Goal: Task Accomplishment & Management: Use online tool/utility

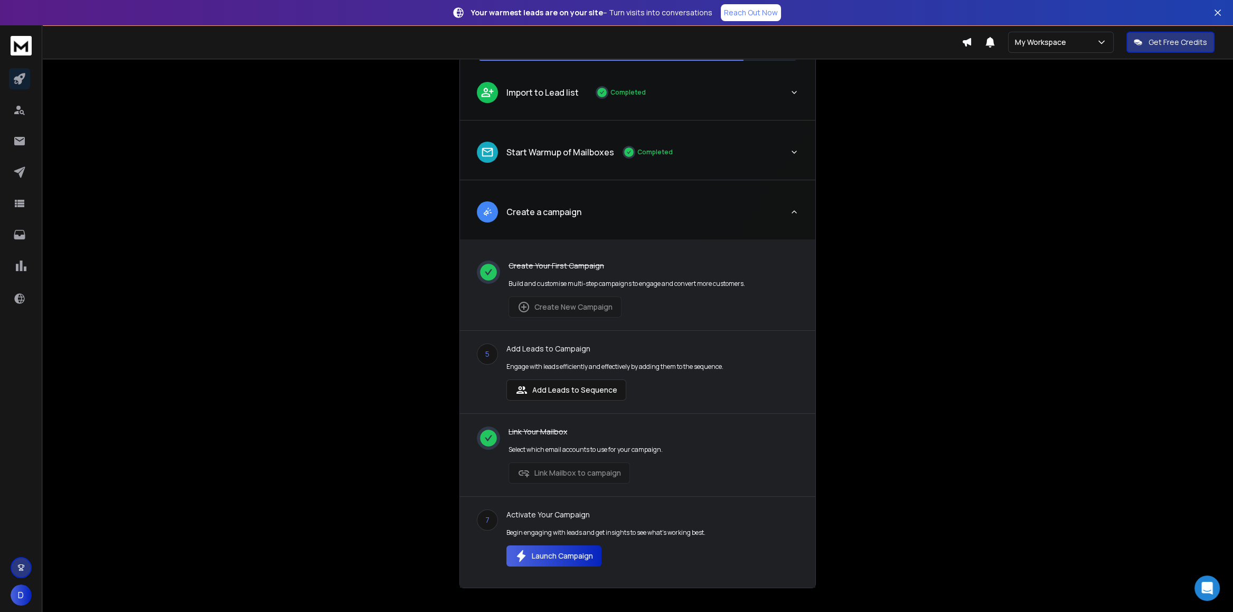
scroll to position [137, 0]
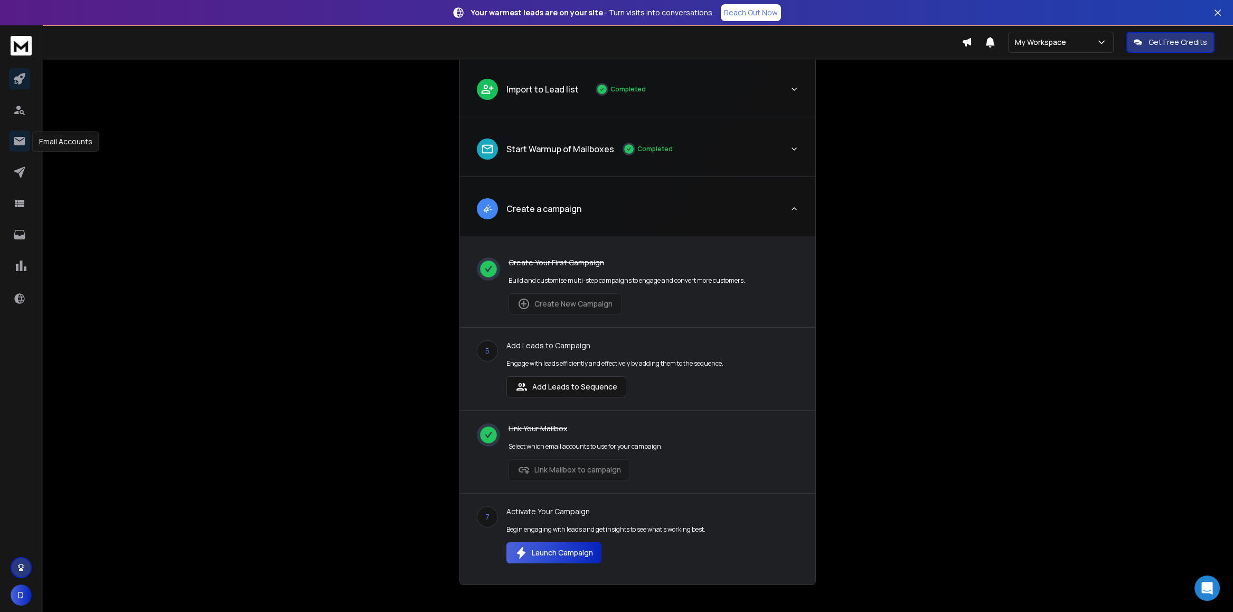
click at [19, 138] on icon at bounding box center [19, 141] width 11 height 8
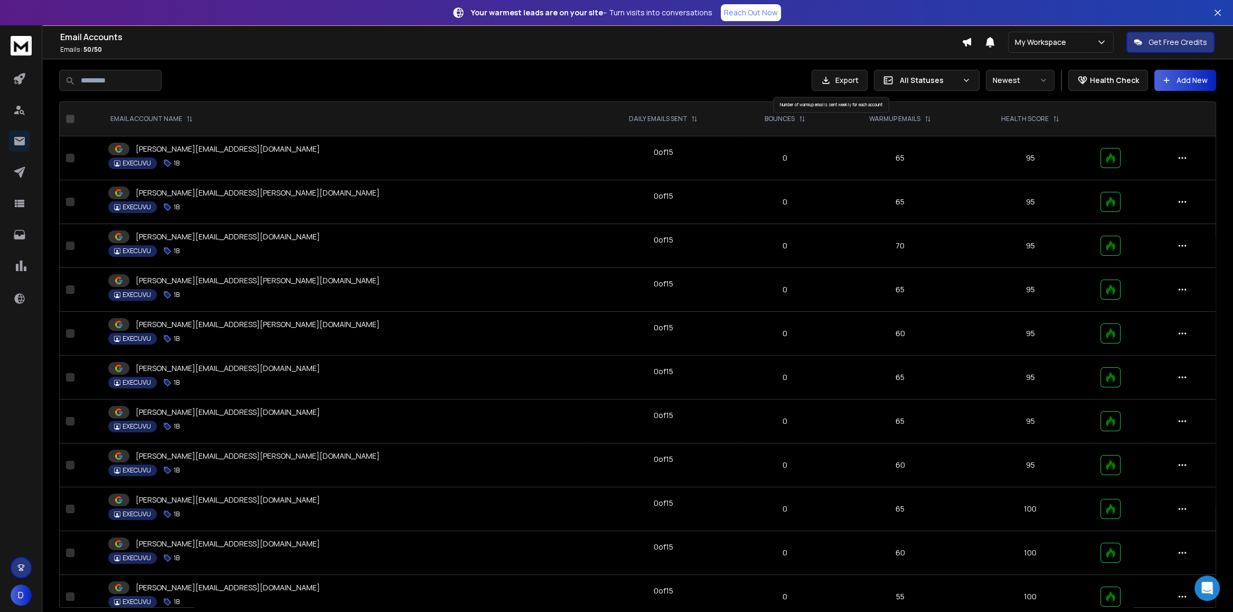
click at [869, 118] on p "WARMUP EMAILS" at bounding box center [894, 119] width 51 height 8
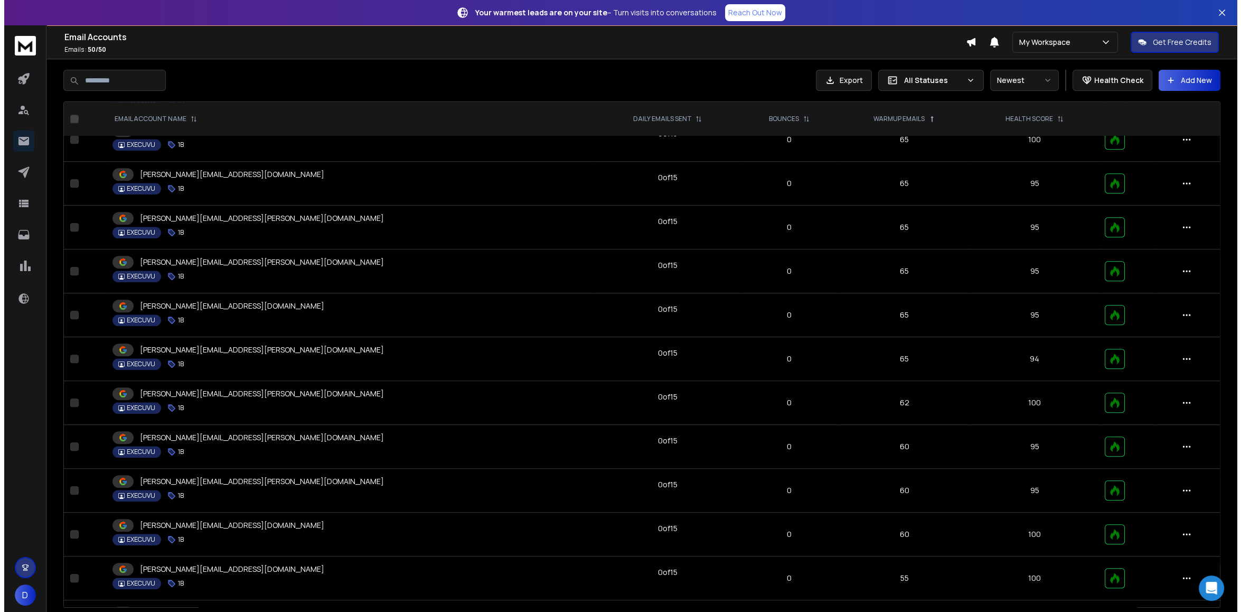
scroll to position [1722, 0]
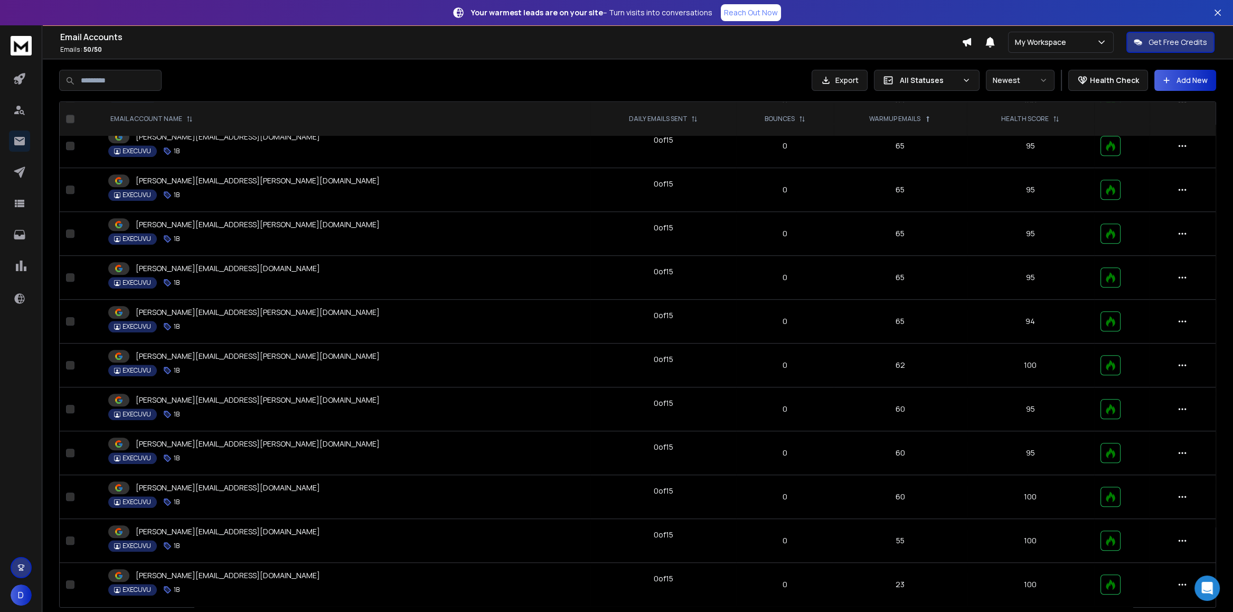
click at [161, 570] on p "[PERSON_NAME][EMAIL_ADDRESS][DOMAIN_NAME]" at bounding box center [228, 575] width 184 height 11
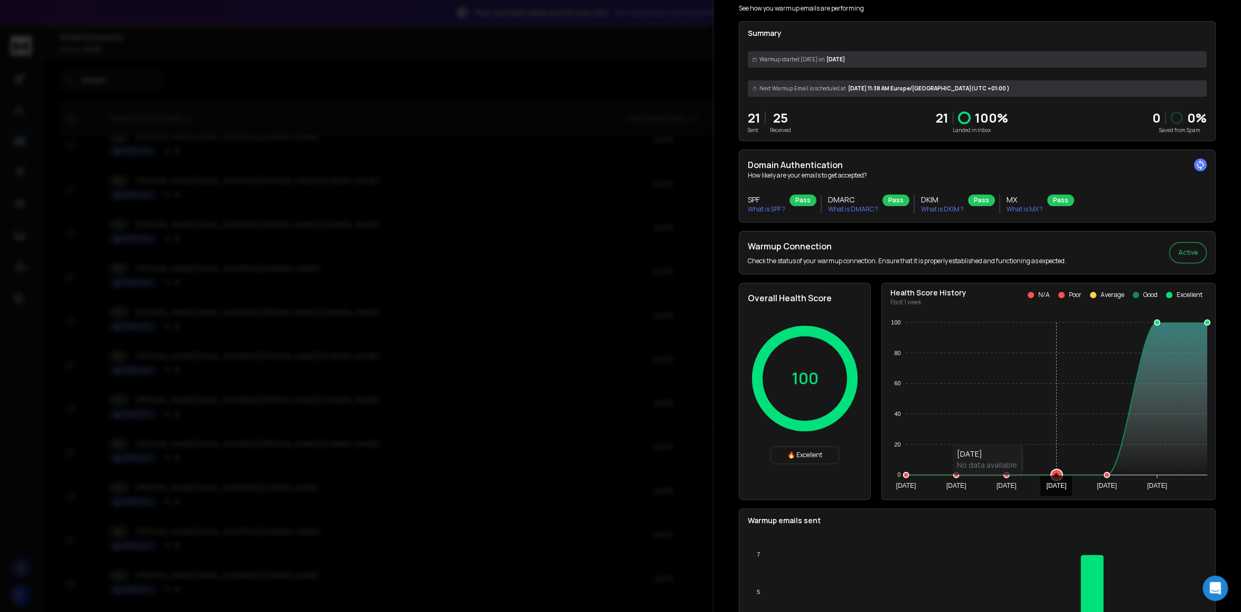
scroll to position [0, 0]
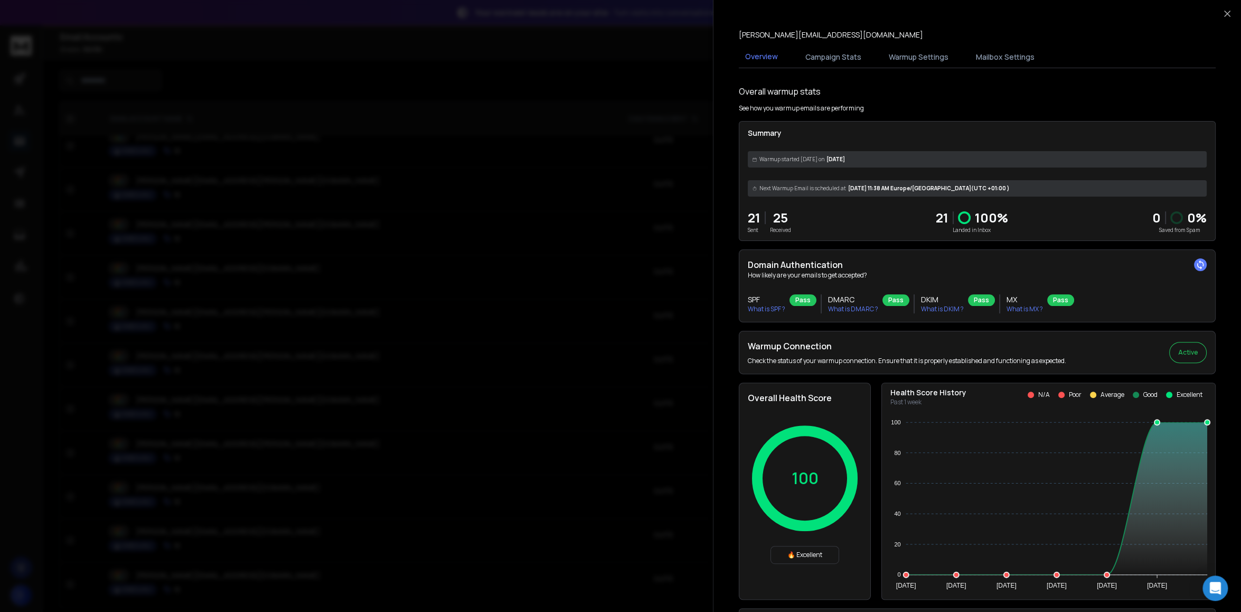
click at [993, 48] on button "Mailbox Settings" at bounding box center [1005, 56] width 71 height 23
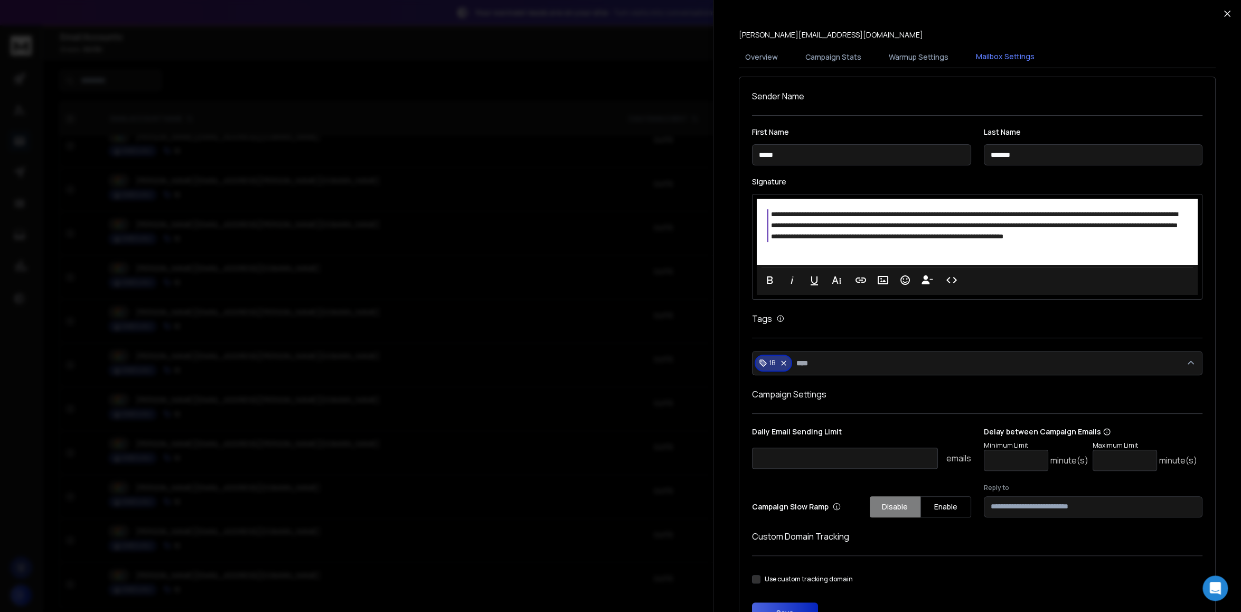
click at [1226, 13] on icon "button" at bounding box center [1227, 13] width 11 height 11
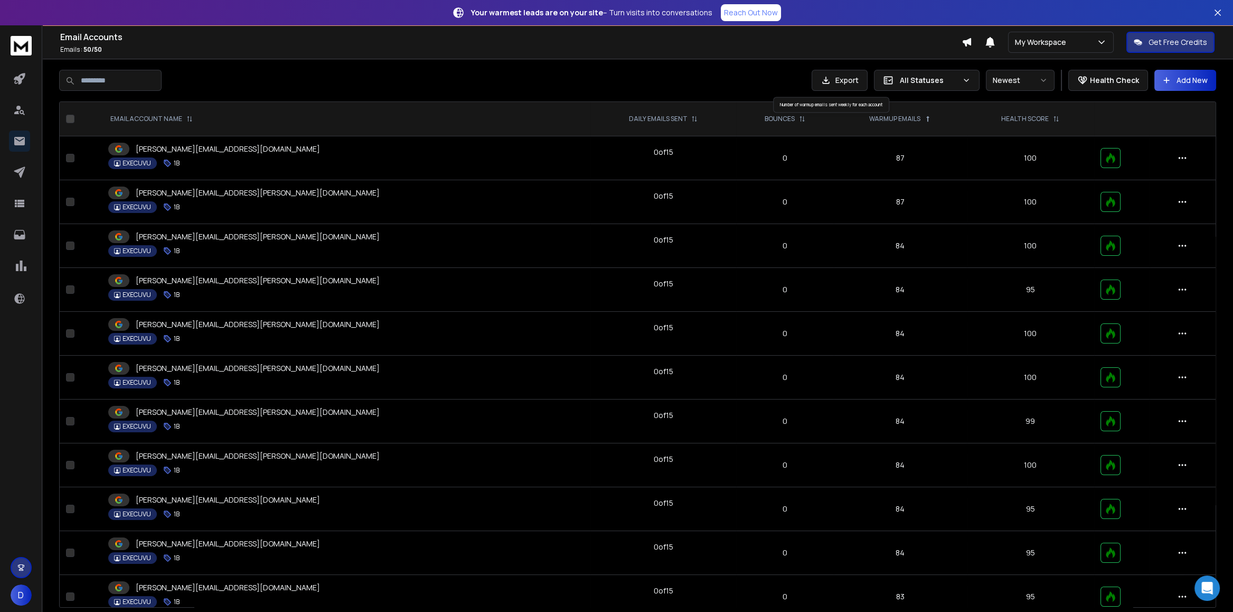
click at [869, 118] on p "WARMUP EMAILS" at bounding box center [894, 119] width 51 height 8
click at [1001, 115] on p "HEALTH SCORE" at bounding box center [1025, 119] width 48 height 8
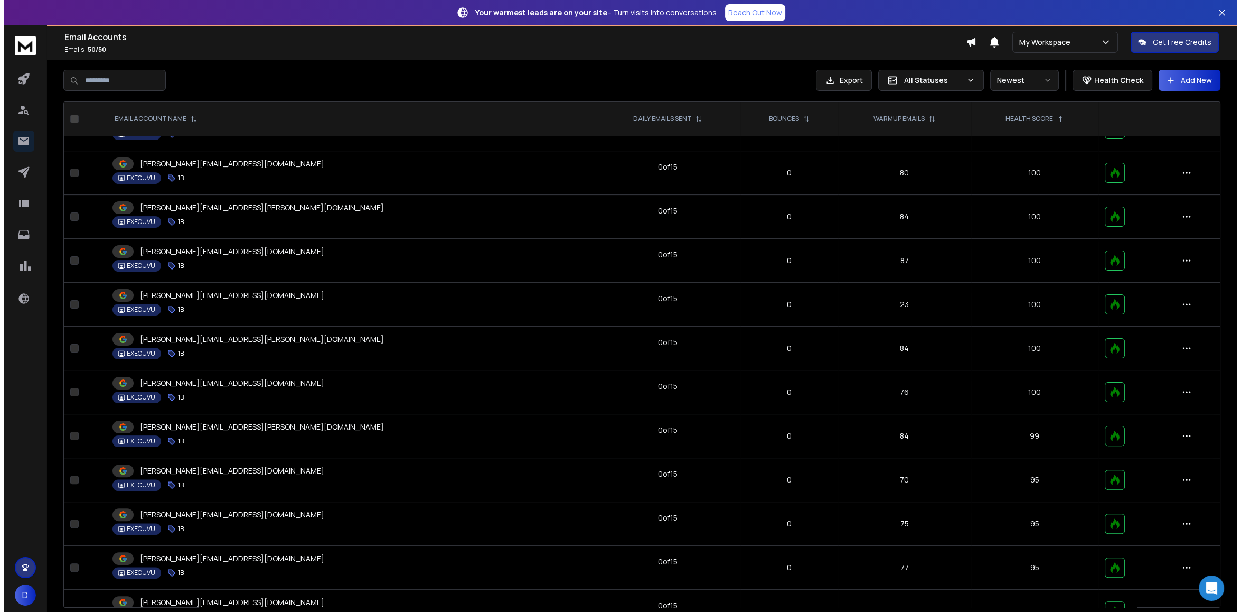
scroll to position [824, 0]
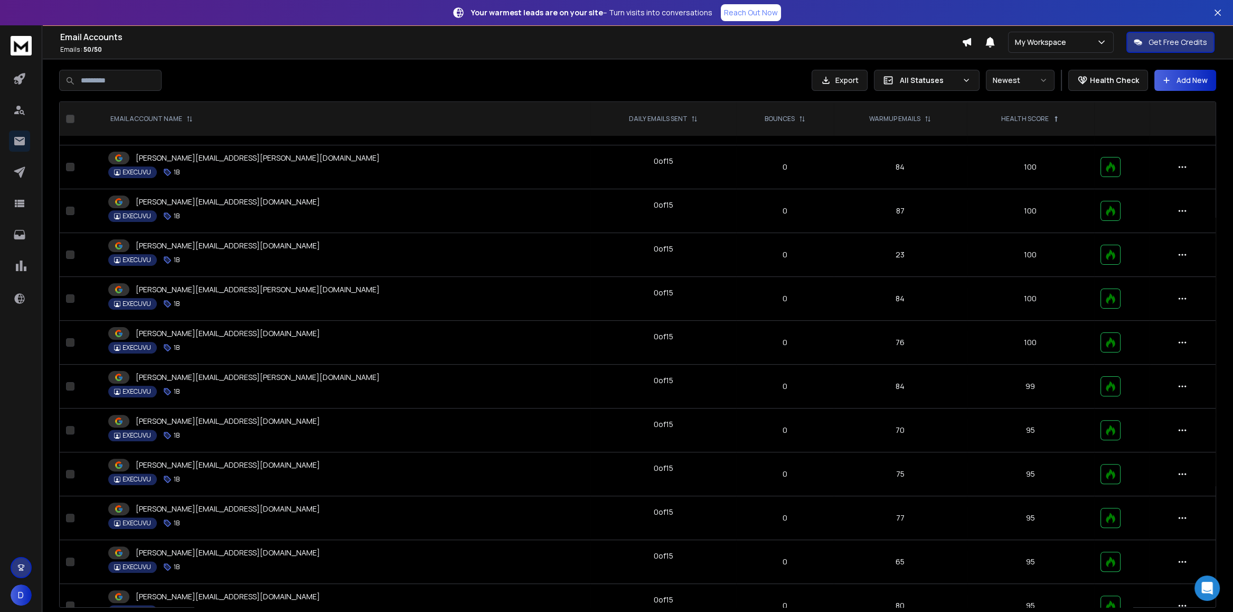
click at [191, 418] on p "[PERSON_NAME][EMAIL_ADDRESS][DOMAIN_NAME]" at bounding box center [228, 421] width 184 height 11
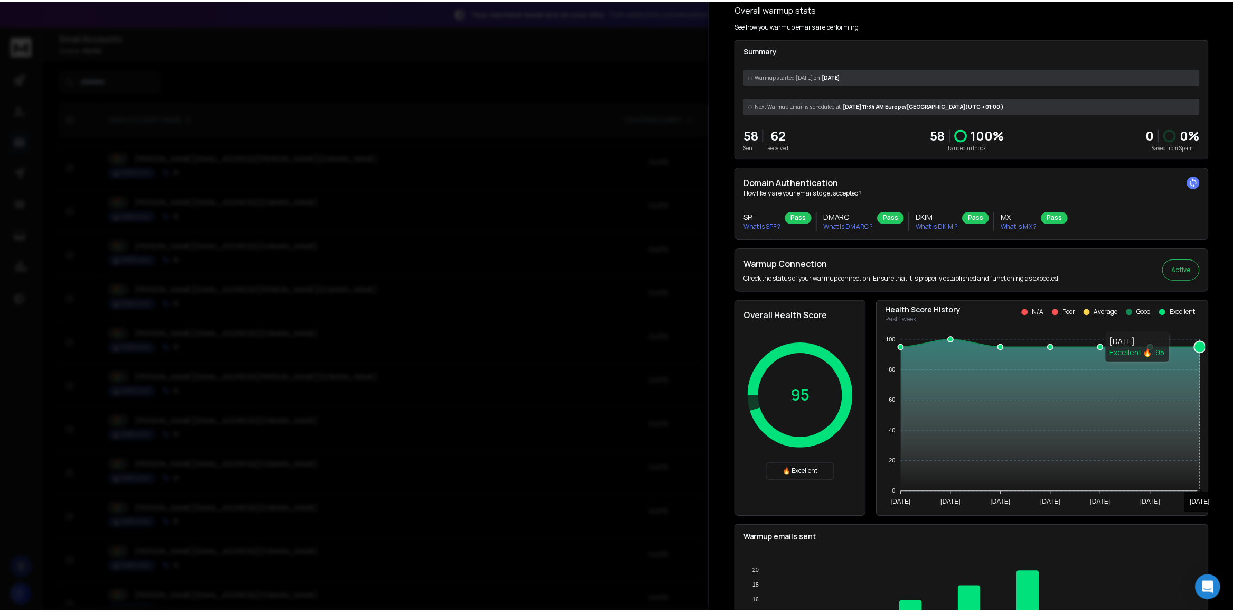
scroll to position [0, 0]
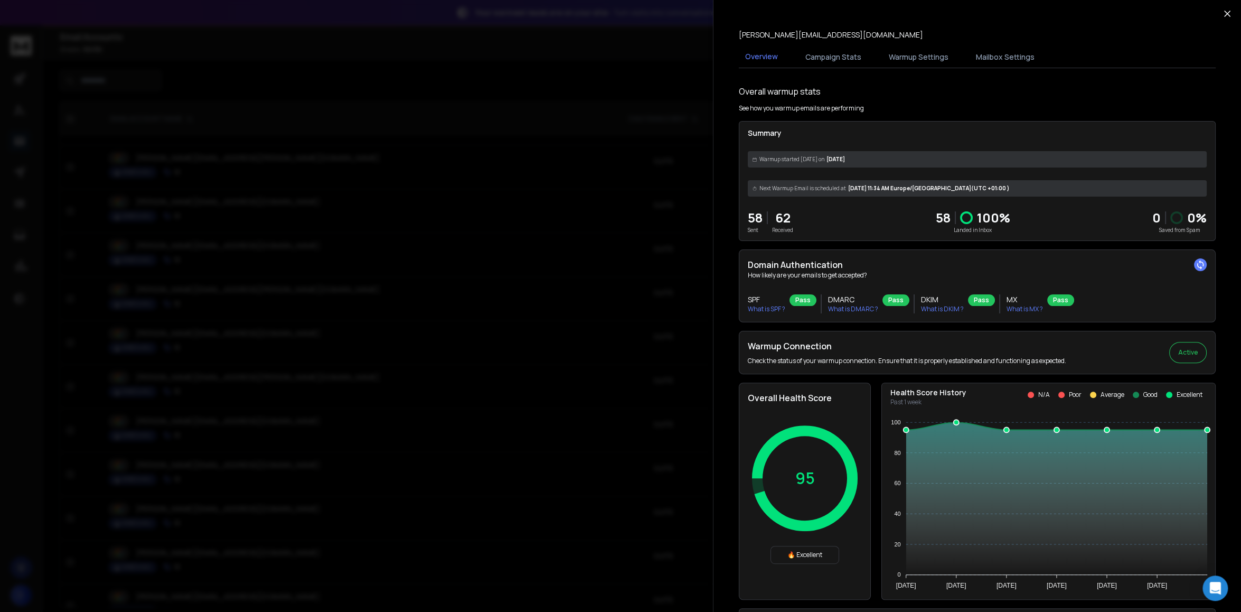
click at [1225, 12] on icon "button" at bounding box center [1227, 13] width 5 height 5
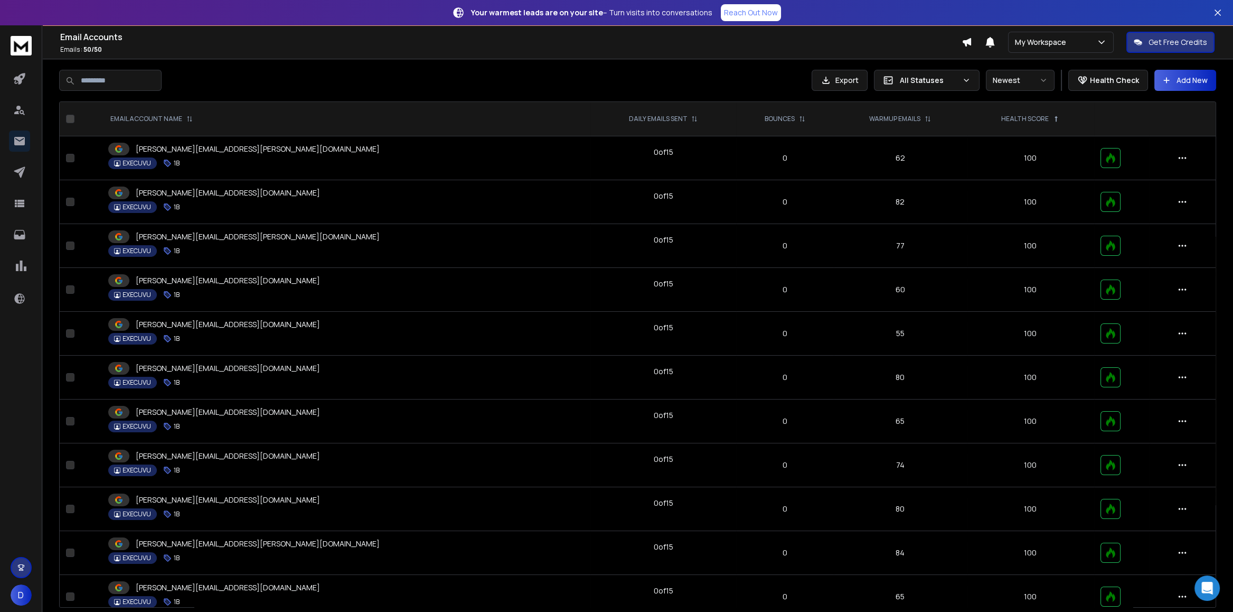
click at [1227, 0] on html "Your warmest leads are on your site – Turn visits into conversations Reach Out …" at bounding box center [616, 306] width 1233 height 612
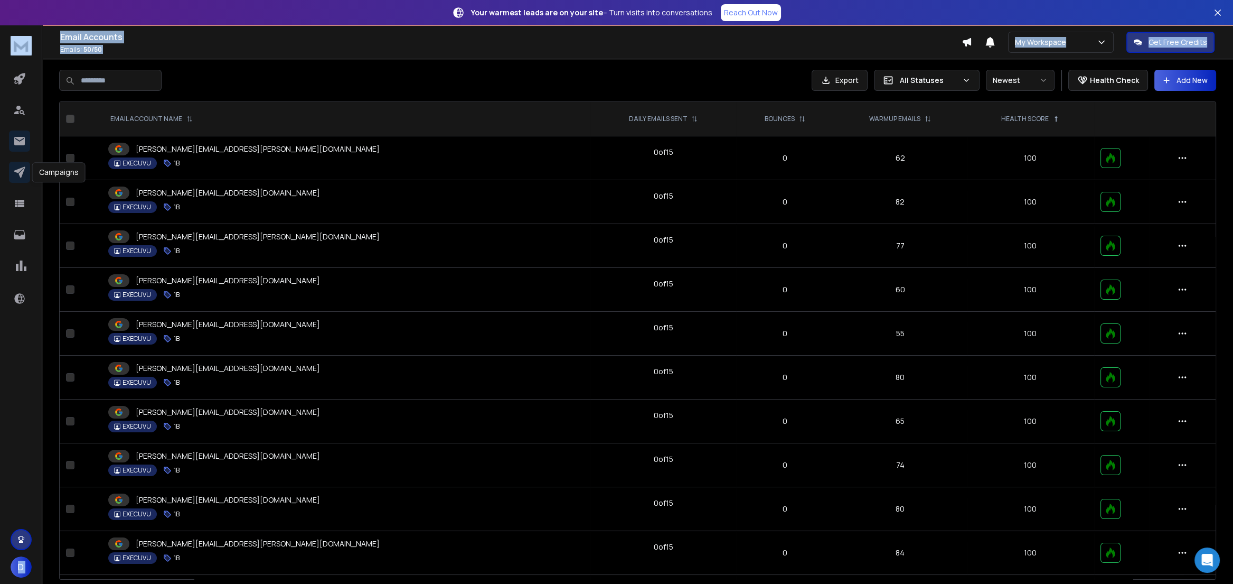
click at [21, 169] on icon at bounding box center [19, 171] width 11 height 11
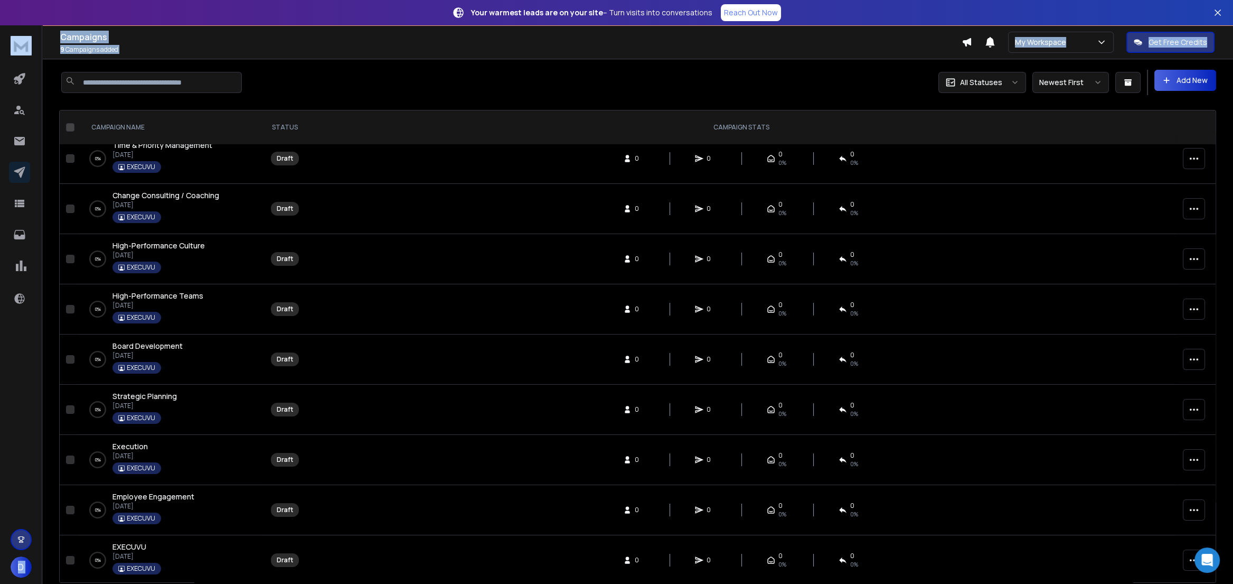
scroll to position [20, 0]
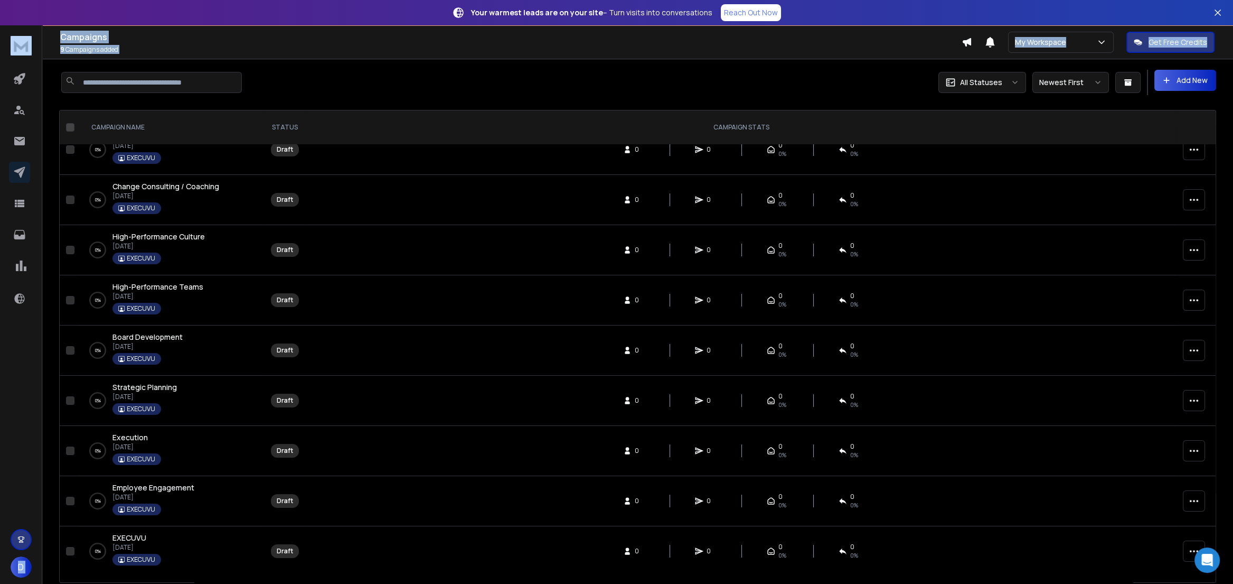
click at [133, 536] on span "EXECUVU" at bounding box center [129, 537] width 34 height 10
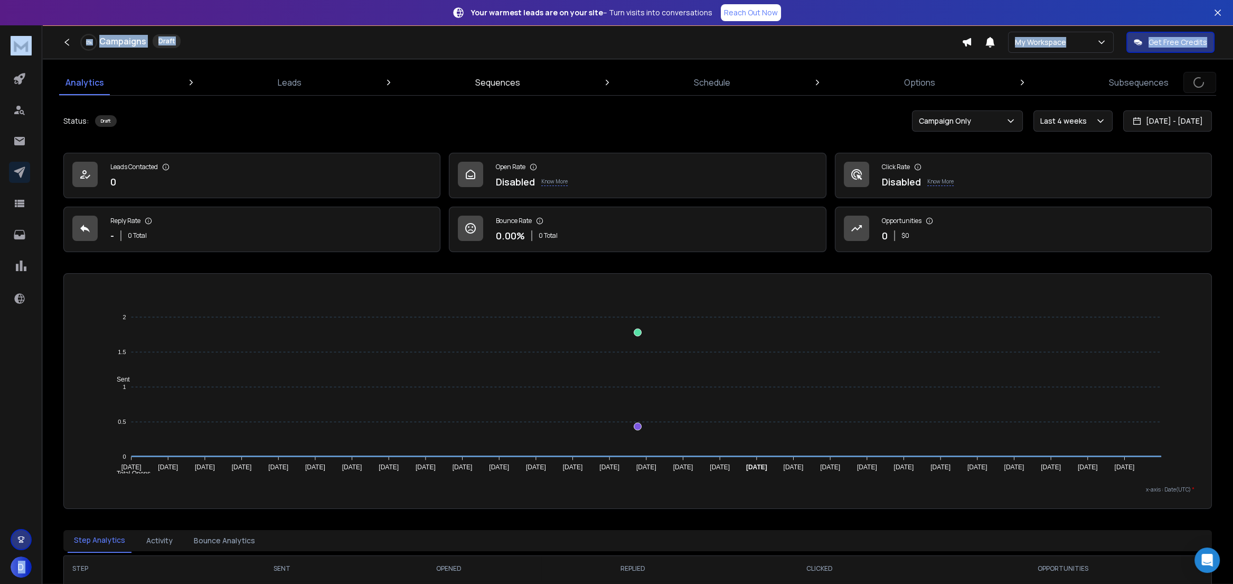
click at [506, 83] on p "Sequences" at bounding box center [497, 82] width 45 height 13
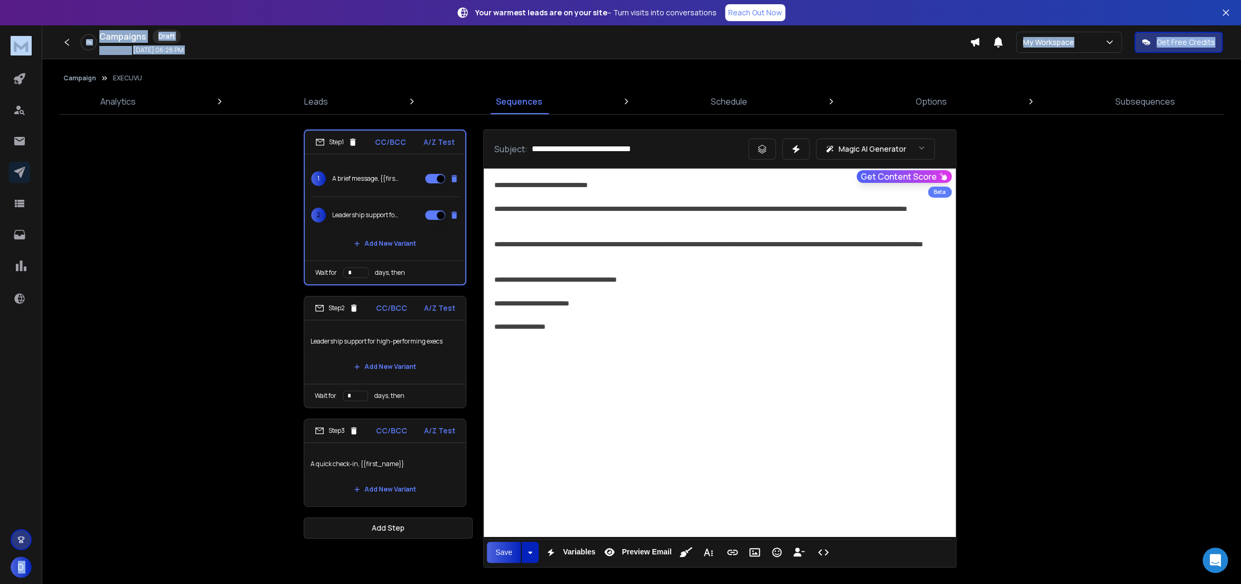
click at [594, 210] on div "**********" at bounding box center [719, 215] width 451 height 24
click at [665, 361] on div "**********" at bounding box center [720, 352] width 472 height 368
click at [693, 241] on div "**********" at bounding box center [719, 250] width 451 height 24
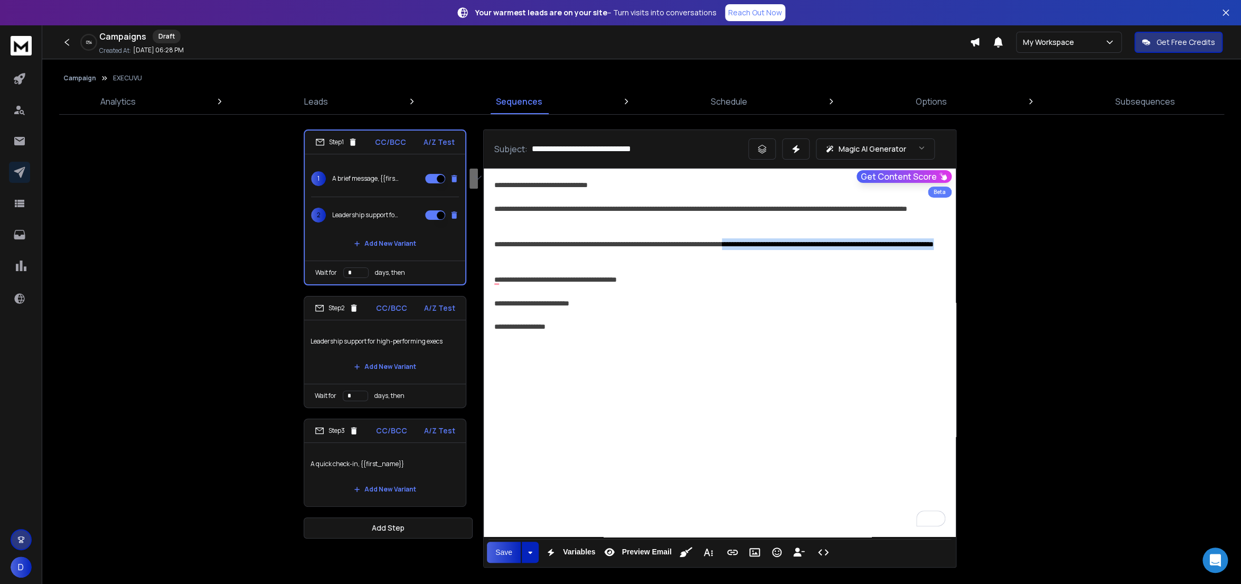
drag, startPoint x: 778, startPoint y: 244, endPoint x: 640, endPoint y: 353, distance: 176.3
click at [896, 257] on div "**********" at bounding box center [719, 250] width 451 height 24
click at [644, 350] on div "**********" at bounding box center [720, 352] width 472 height 368
click at [604, 256] on div "**********" at bounding box center [719, 250] width 451 height 24
click at [380, 354] on p "Leadership support for high-performing execs" at bounding box center [385, 341] width 149 height 30
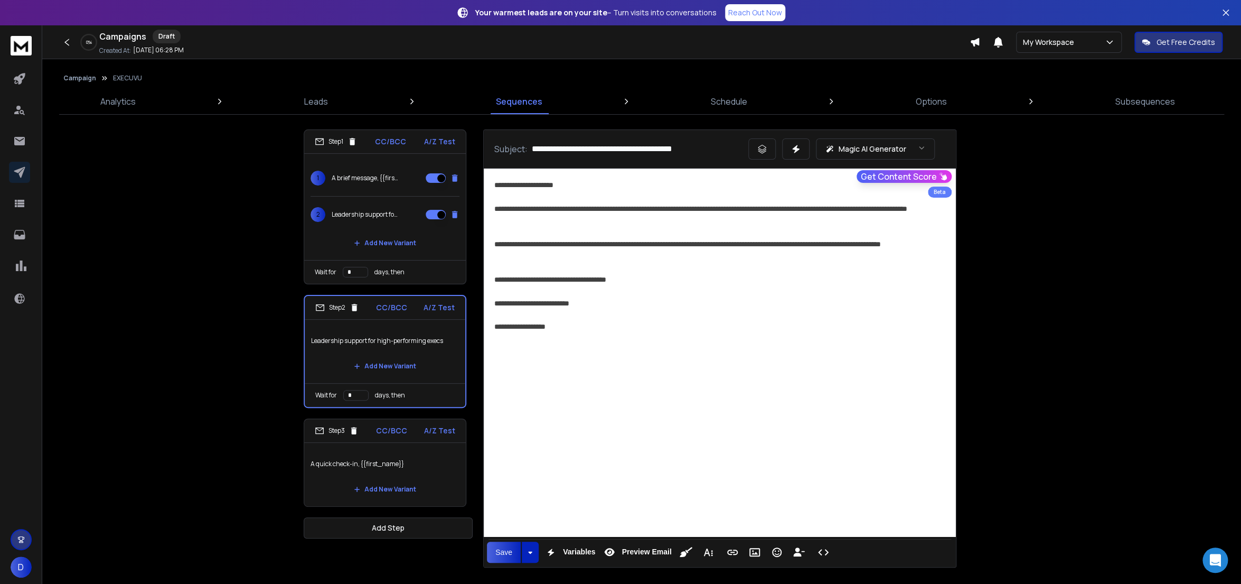
click at [359, 470] on p "A quick check-in, {{first_name}}" at bounding box center [385, 464] width 149 height 30
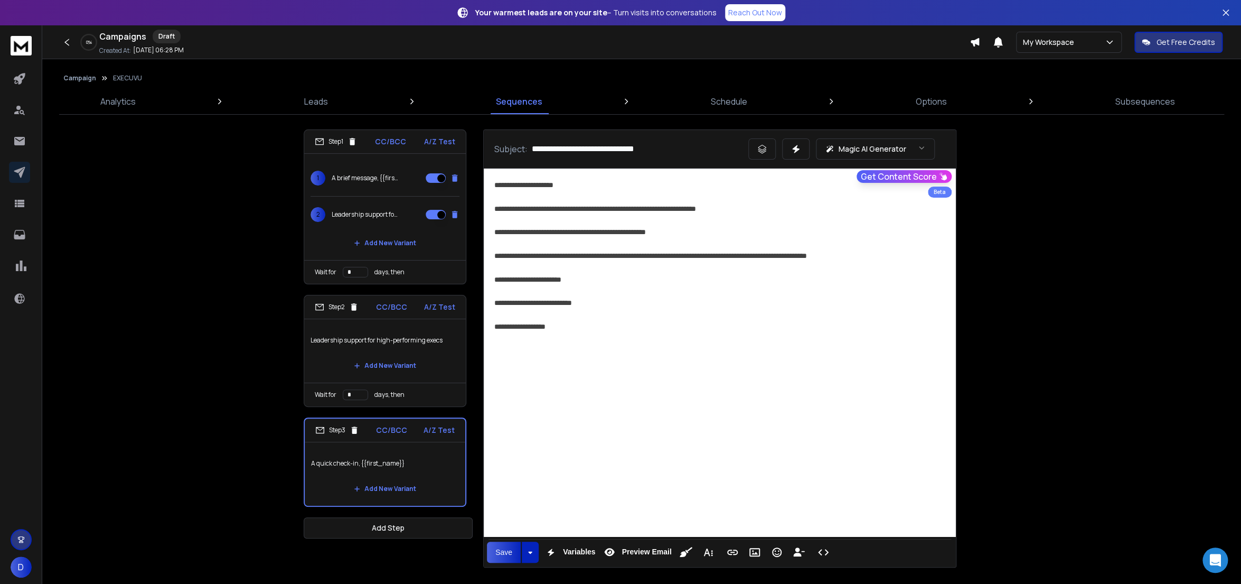
click at [423, 353] on p "Leadership support for high-performing execs" at bounding box center [385, 340] width 149 height 30
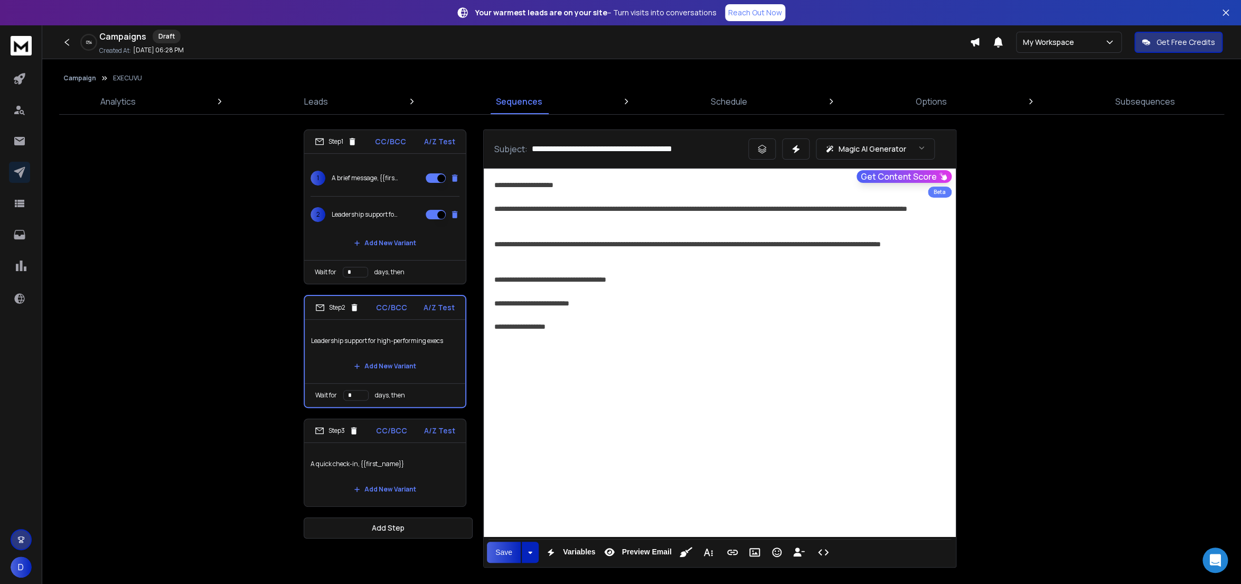
click at [426, 230] on div "2 Leadership support for high-performing execs" at bounding box center [385, 214] width 149 height 36
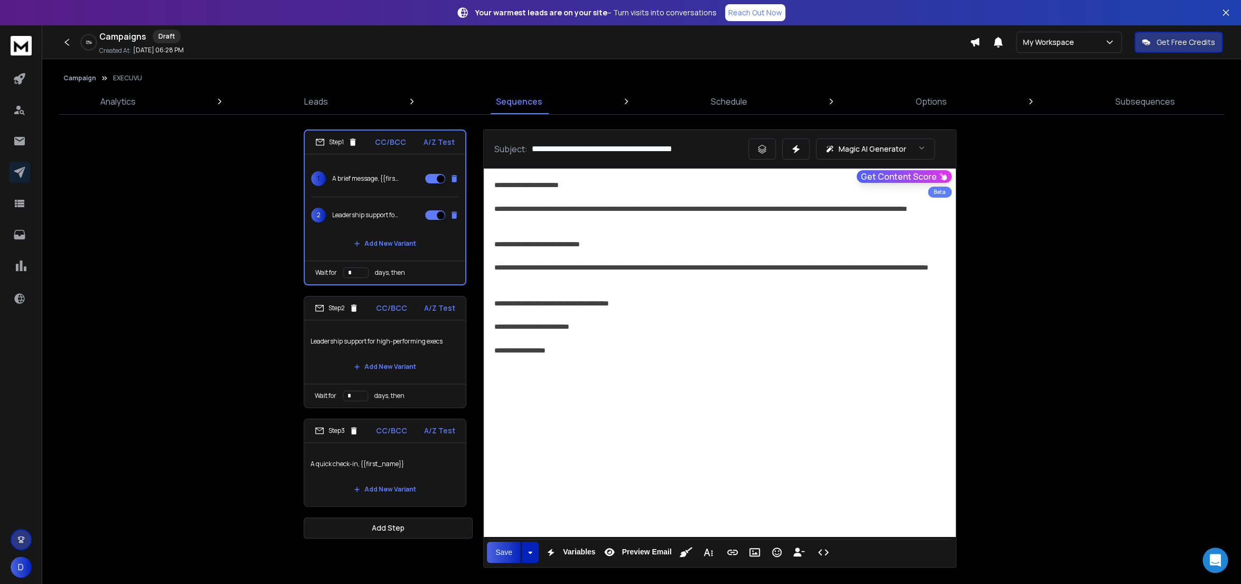
click at [417, 343] on p "Leadership support for high-performing execs" at bounding box center [385, 341] width 149 height 30
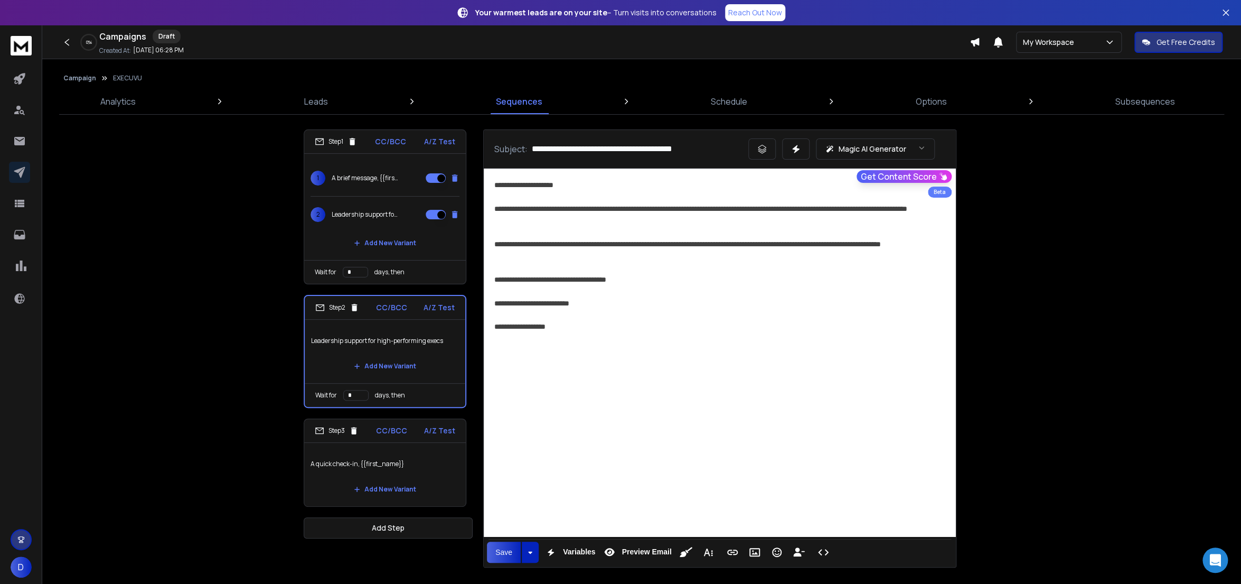
click at [391, 466] on p "A quick check-in, {{first_name}}" at bounding box center [385, 464] width 149 height 30
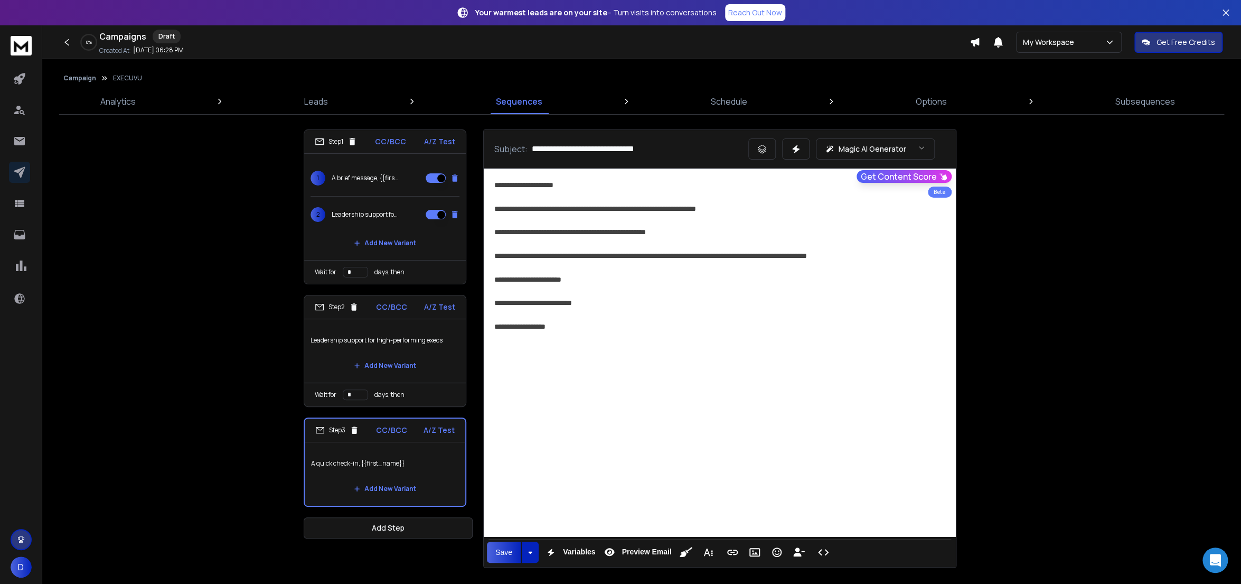
click at [433, 344] on p "Leadership support for high-performing execs" at bounding box center [385, 340] width 149 height 30
type input "**********"
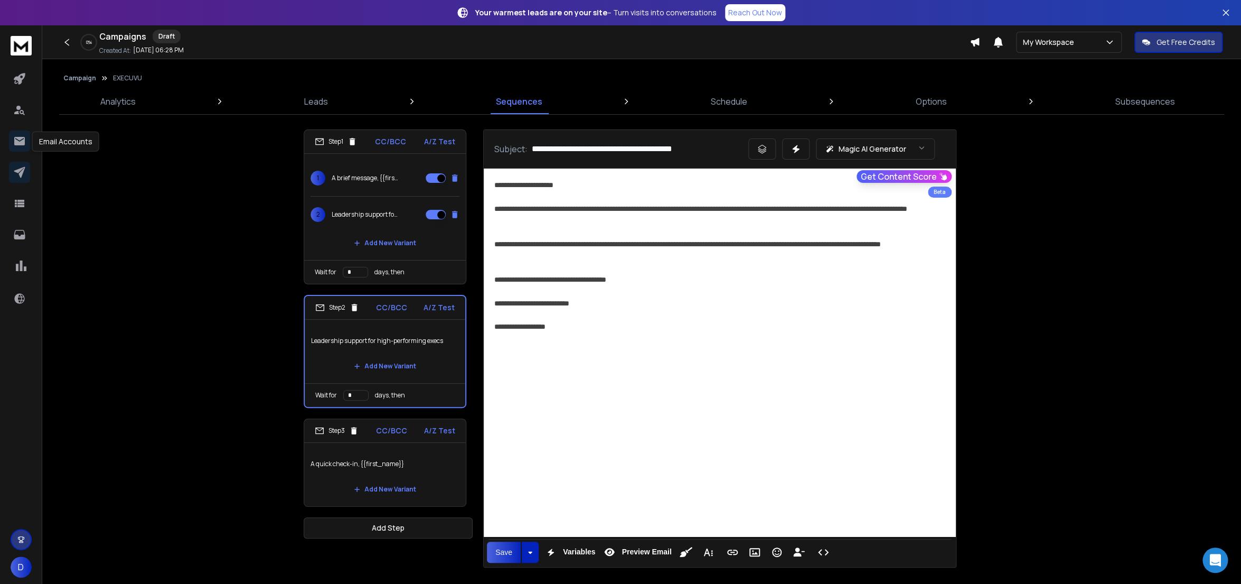
click at [23, 138] on icon at bounding box center [19, 141] width 13 height 13
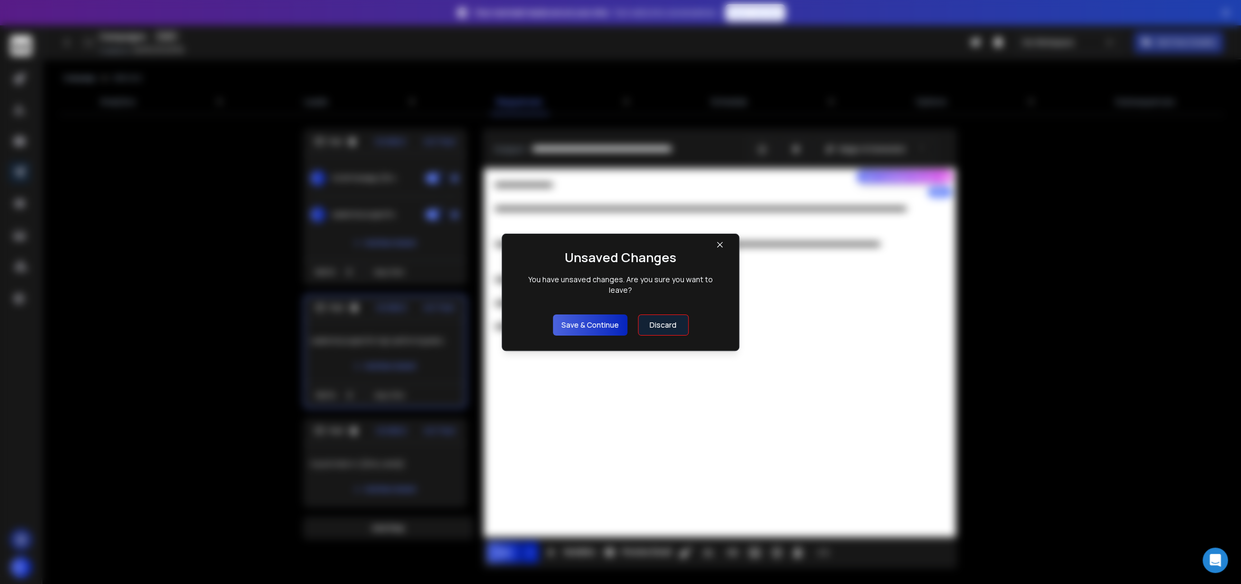
click at [720, 247] on icon at bounding box center [720, 244] width 8 height 8
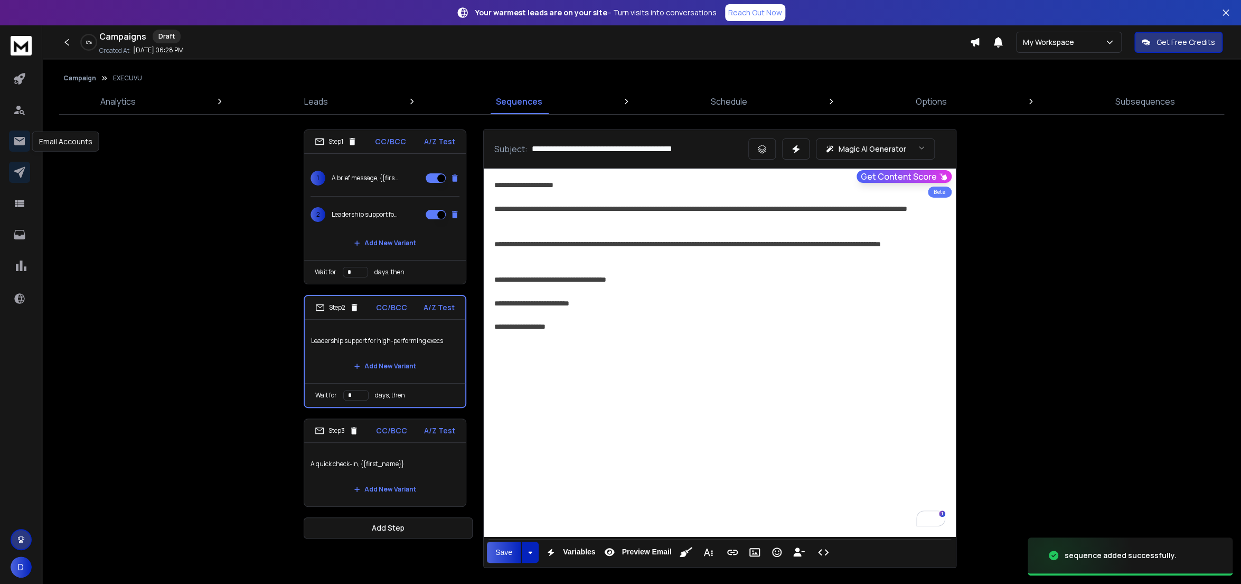
click at [19, 140] on icon at bounding box center [19, 141] width 11 height 8
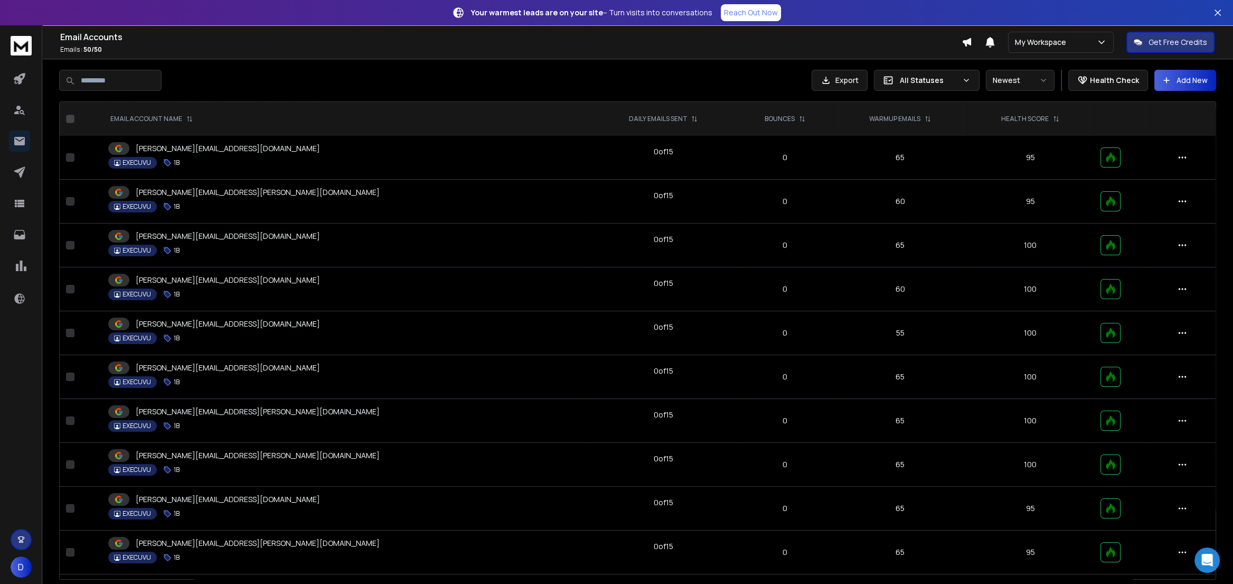
scroll to position [106, 0]
